Goal: Task Accomplishment & Management: Use online tool/utility

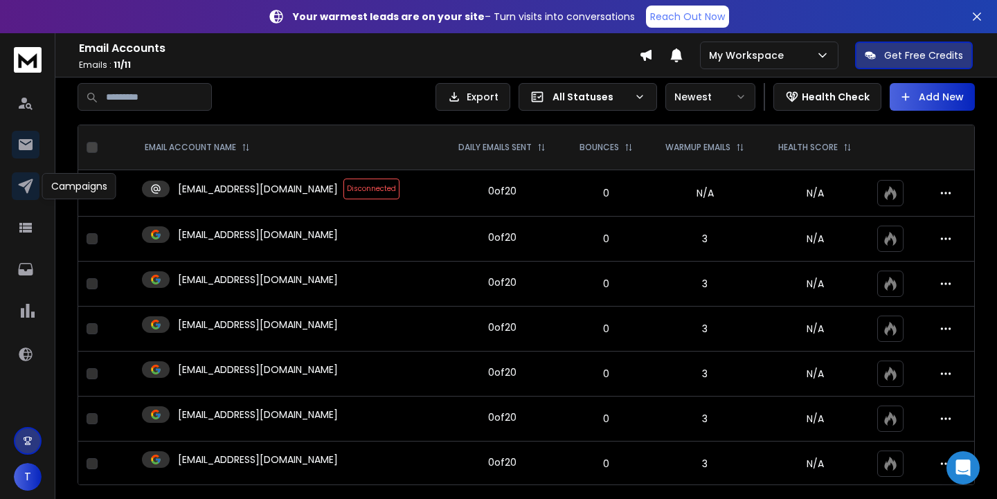
click at [33, 190] on icon at bounding box center [25, 186] width 17 height 17
